Goal: Task Accomplishment & Management: Manage account settings

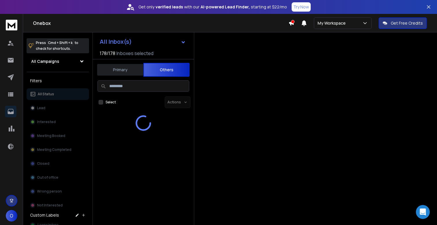
click at [160, 71] on button "Others" at bounding box center [166, 70] width 46 height 14
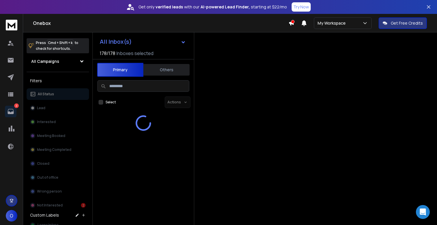
click at [135, 70] on button "Primary" at bounding box center [120, 70] width 46 height 14
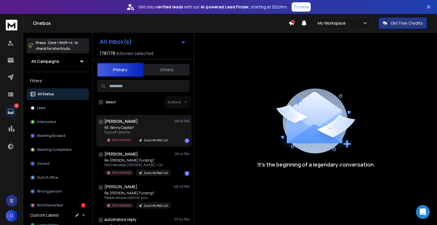
click at [159, 130] on p "Fuck off I sold my" at bounding box center [137, 132] width 67 height 5
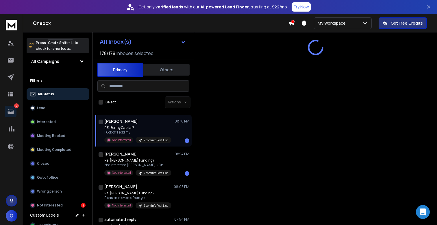
click at [159, 130] on p "Fuck off I sold my" at bounding box center [137, 132] width 67 height 5
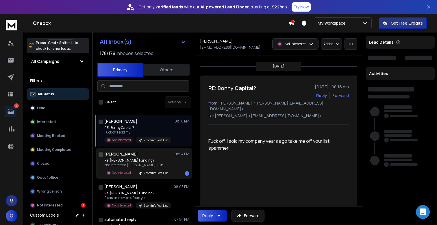
click at [168, 153] on div "[PERSON_NAME] 08:14 PM" at bounding box center [146, 154] width 85 height 6
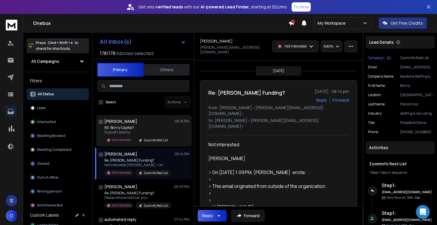
click at [169, 127] on p "RE: Bonny Capital?" at bounding box center [137, 127] width 67 height 5
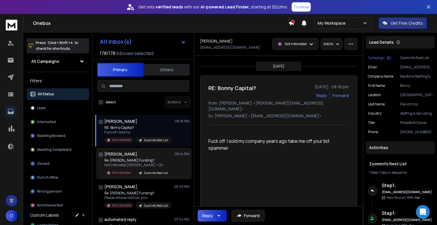
click at [166, 149] on div "[PERSON_NAME] 08:14 PM Re: [PERSON_NAME]? Not interested [PERSON_NAME] > On Not…" at bounding box center [143, 164] width 95 height 32
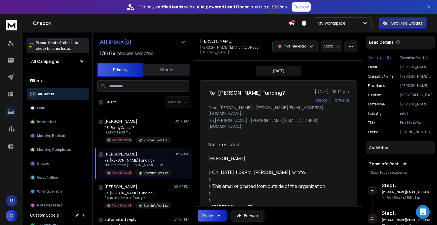
click at [167, 51] on div "178 / 178 Inboxes selected" at bounding box center [143, 53] width 87 height 7
click at [160, 71] on button "Others" at bounding box center [166, 69] width 46 height 13
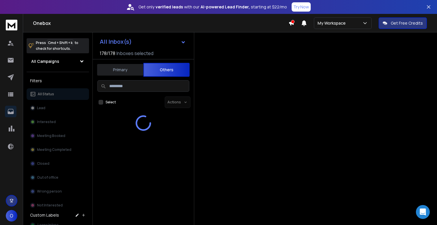
click at [160, 71] on button "Others" at bounding box center [166, 70] width 46 height 14
click at [125, 72] on button "Primary" at bounding box center [120, 69] width 46 height 13
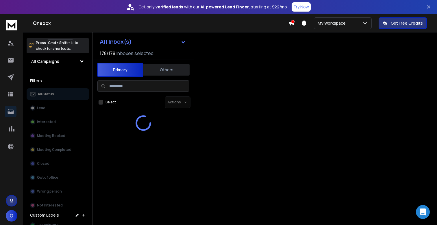
click at [125, 72] on button "Primary" at bounding box center [120, 70] width 46 height 14
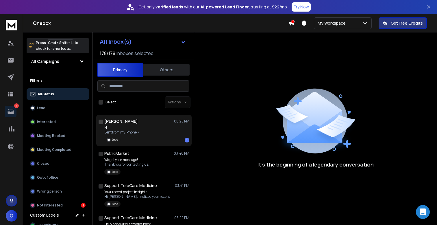
click at [152, 126] on div "N Sent from my iPhone > Lead 1" at bounding box center [146, 133] width 85 height 17
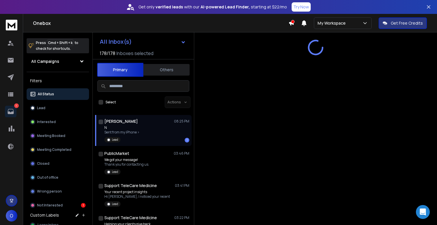
click at [152, 126] on div "N Sent from my iPhone > Lead 1" at bounding box center [146, 133] width 85 height 17
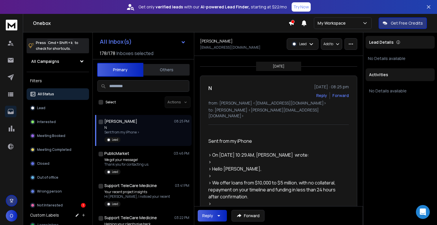
click at [164, 71] on button "Others" at bounding box center [166, 69] width 46 height 13
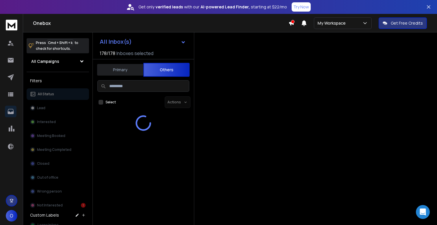
click at [164, 71] on button "Others" at bounding box center [166, 70] width 46 height 14
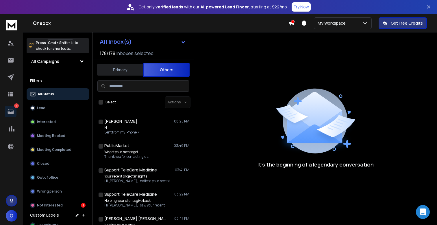
click at [125, 69] on button "Primary" at bounding box center [120, 69] width 46 height 13
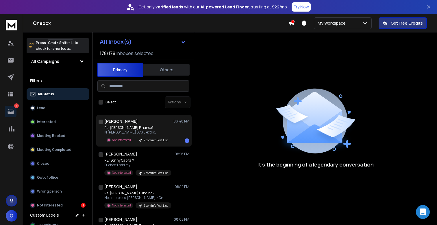
click at [164, 126] on p "Re: [PERSON_NAME] Finance?" at bounding box center [137, 127] width 67 height 5
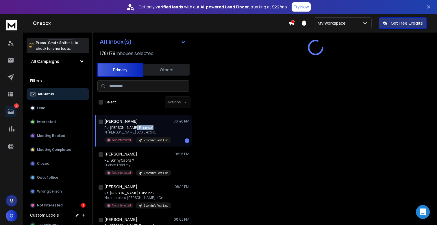
click at [164, 126] on p "Re: [PERSON_NAME] Finance?" at bounding box center [137, 127] width 67 height 5
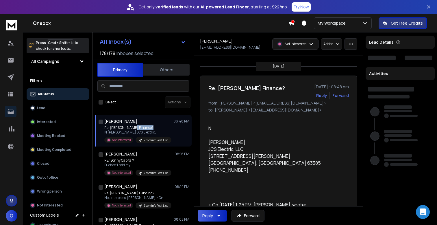
click at [164, 126] on p "Re: [PERSON_NAME] Finance?" at bounding box center [137, 127] width 67 height 5
